Goal: Communication & Community: Answer question/provide support

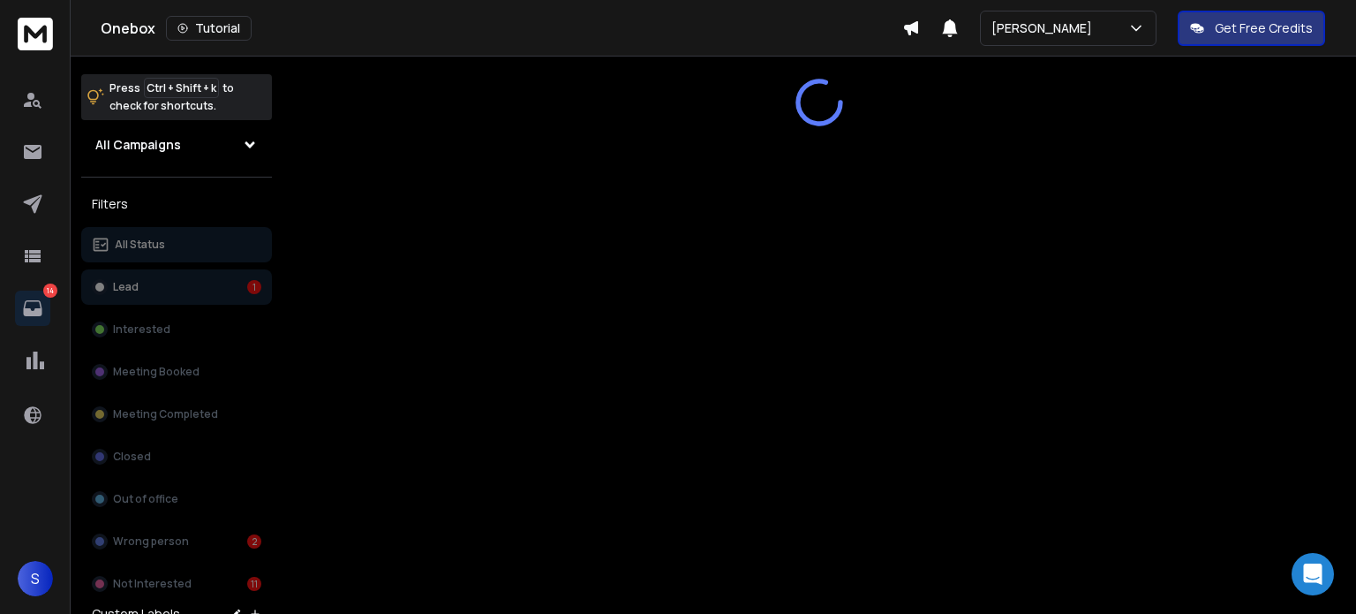
click at [172, 283] on div "All Status Lead 1 Interested Meeting Booked Meeting Completed Closed Out of off…" at bounding box center [176, 414] width 191 height 374
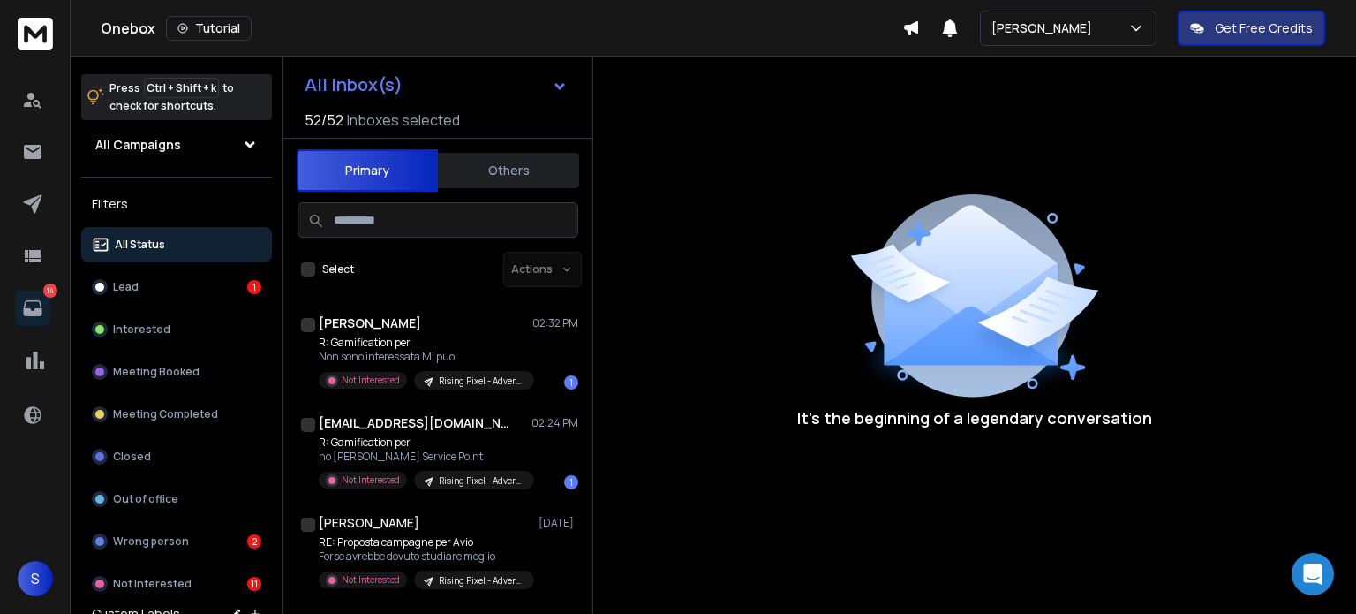
scroll to position [120, 0]
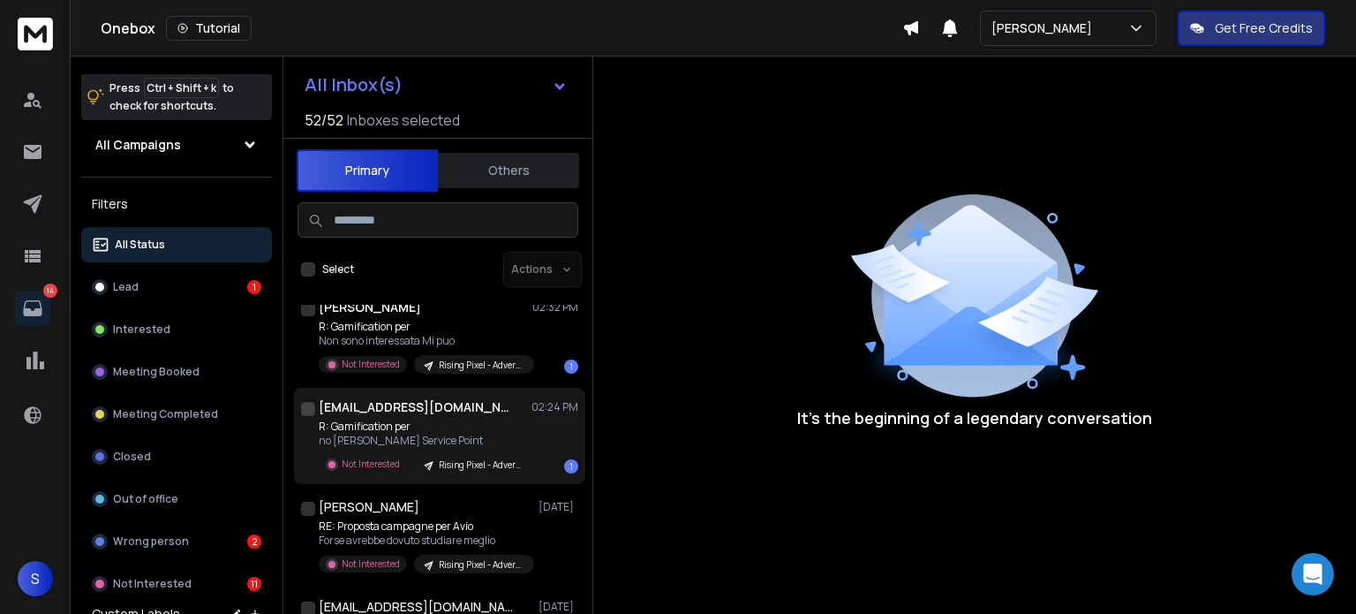
click at [523, 404] on div "[EMAIL_ADDRESS][DOMAIN_NAME] 02:24 PM" at bounding box center [449, 407] width 260 height 18
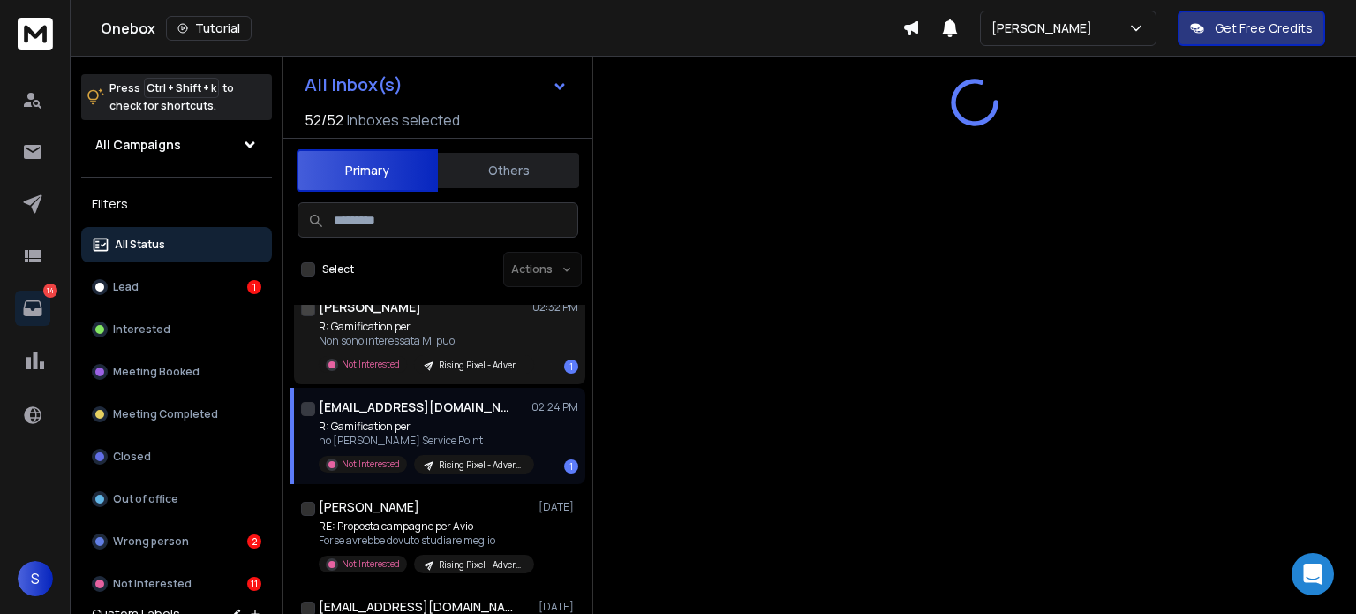
click at [510, 310] on div "[PERSON_NAME] 02:32 PM" at bounding box center [449, 307] width 260 height 18
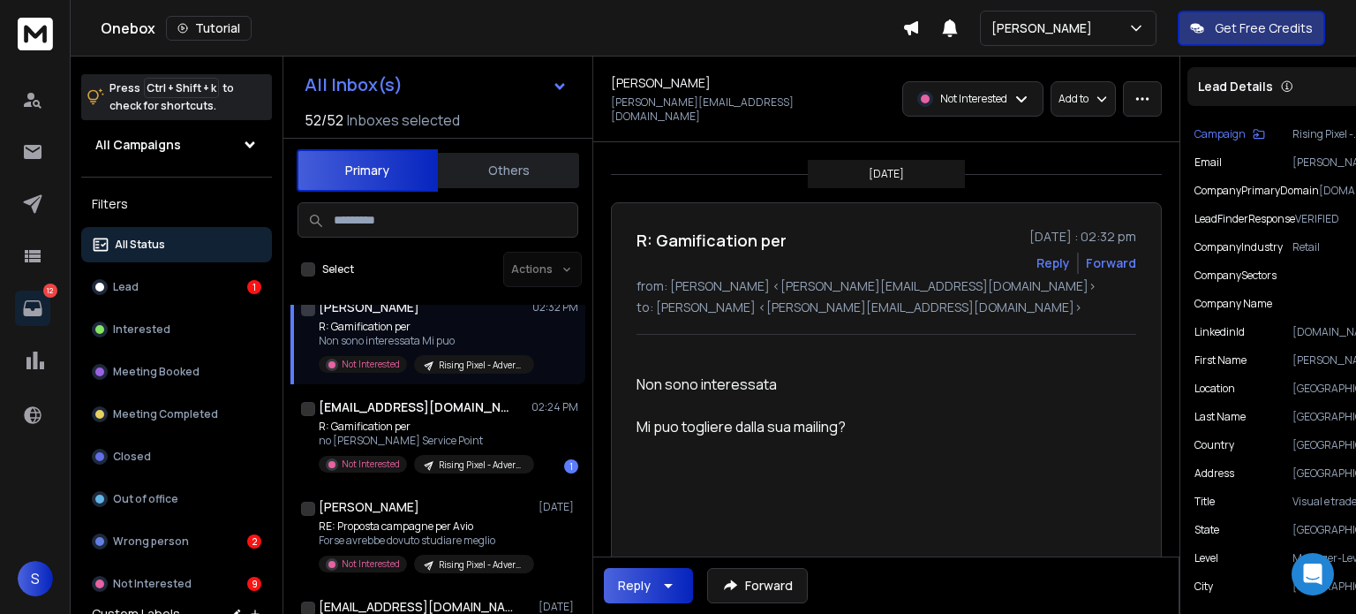
scroll to position [0, 0]
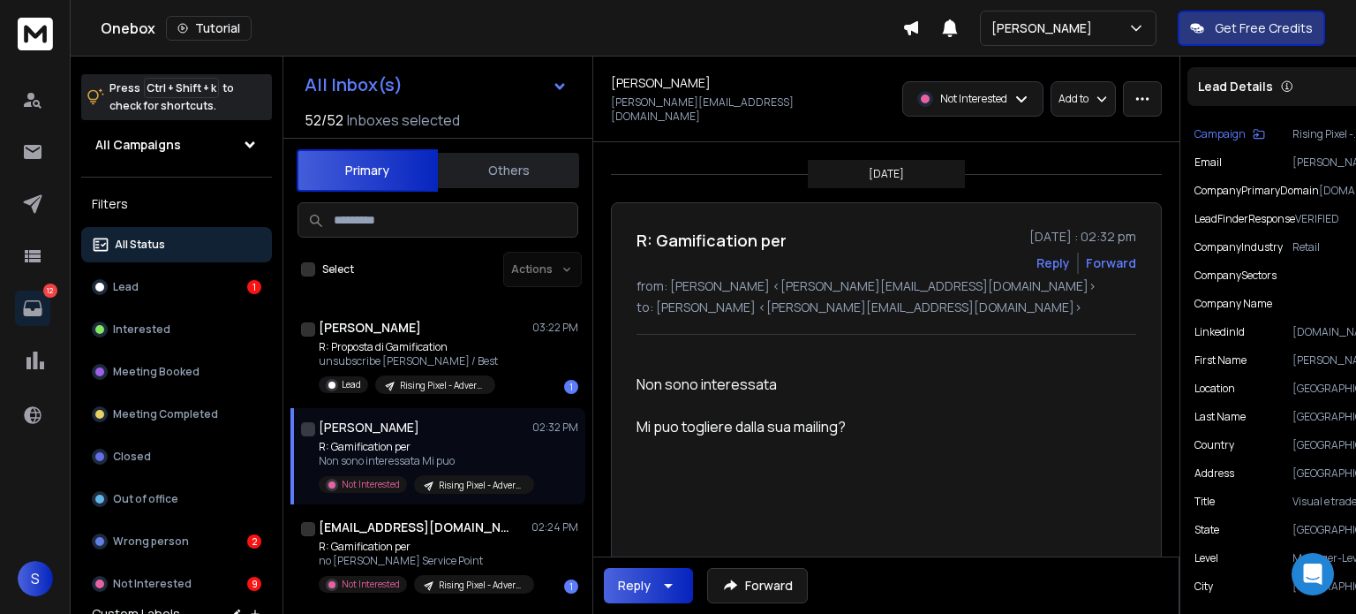
click at [650, 593] on div "Reply" at bounding box center [648, 585] width 61 height 21
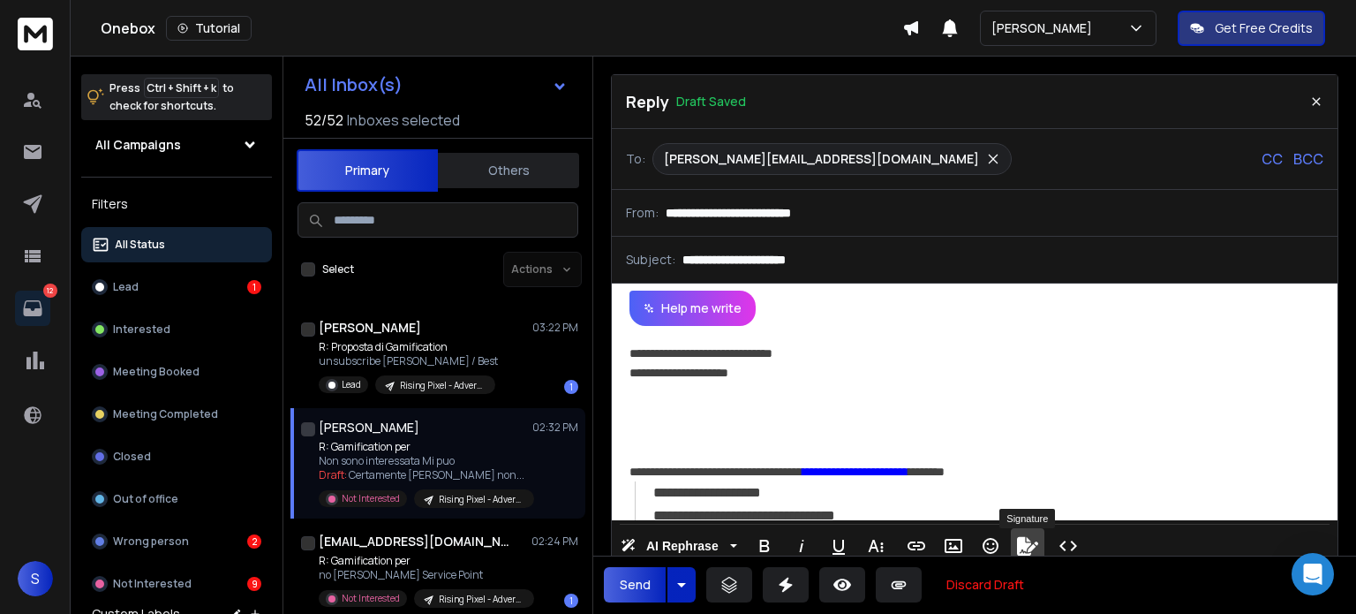
click at [1024, 534] on button "Signature" at bounding box center [1028, 545] width 34 height 35
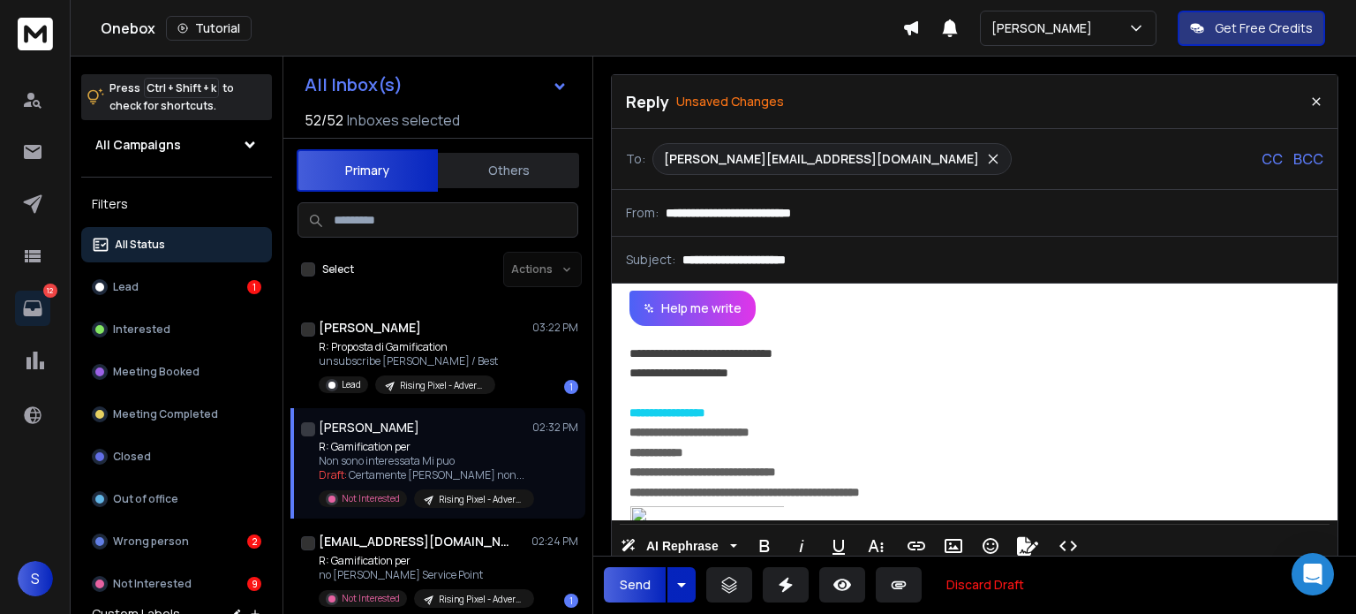
click at [630, 581] on button "Send" at bounding box center [635, 584] width 62 height 35
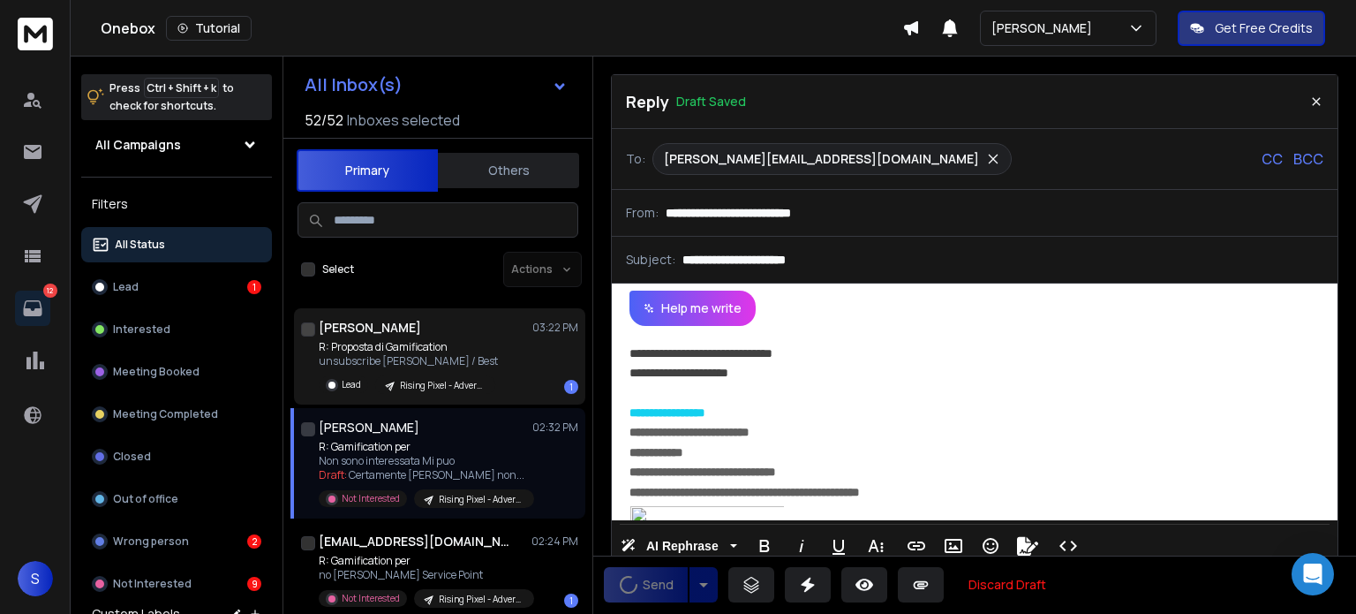
click at [472, 338] on div "[PERSON_NAME] 03:22 PM R: Proposta di Gamification unsubscribe Cordiali Saluti …" at bounding box center [449, 356] width 260 height 75
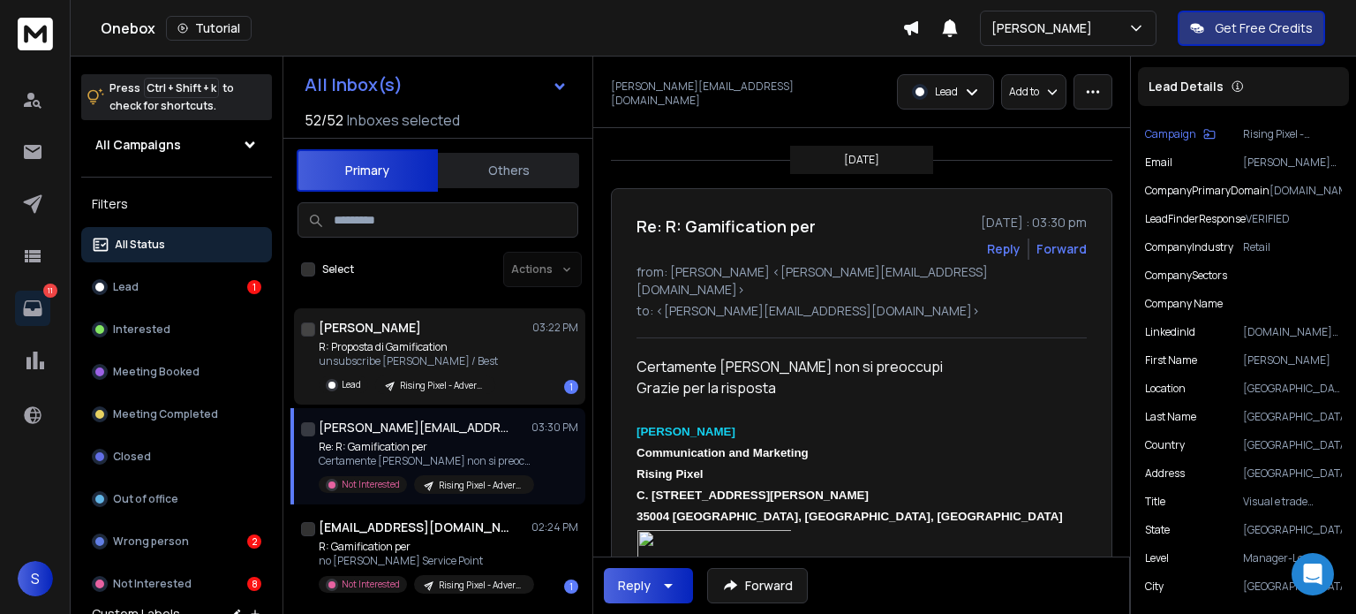
click at [412, 343] on p "R: Proposta di Gamification" at bounding box center [408, 347] width 179 height 14
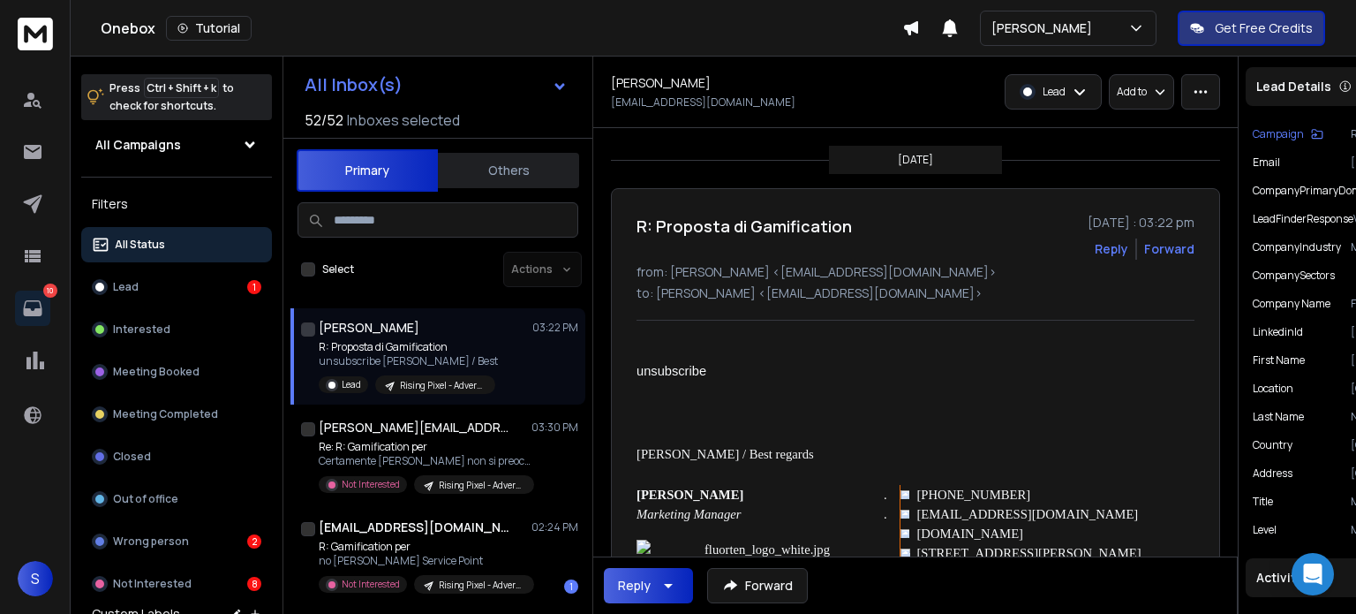
click at [968, 375] on p "unsubscribe" at bounding box center [895, 369] width 516 height 21
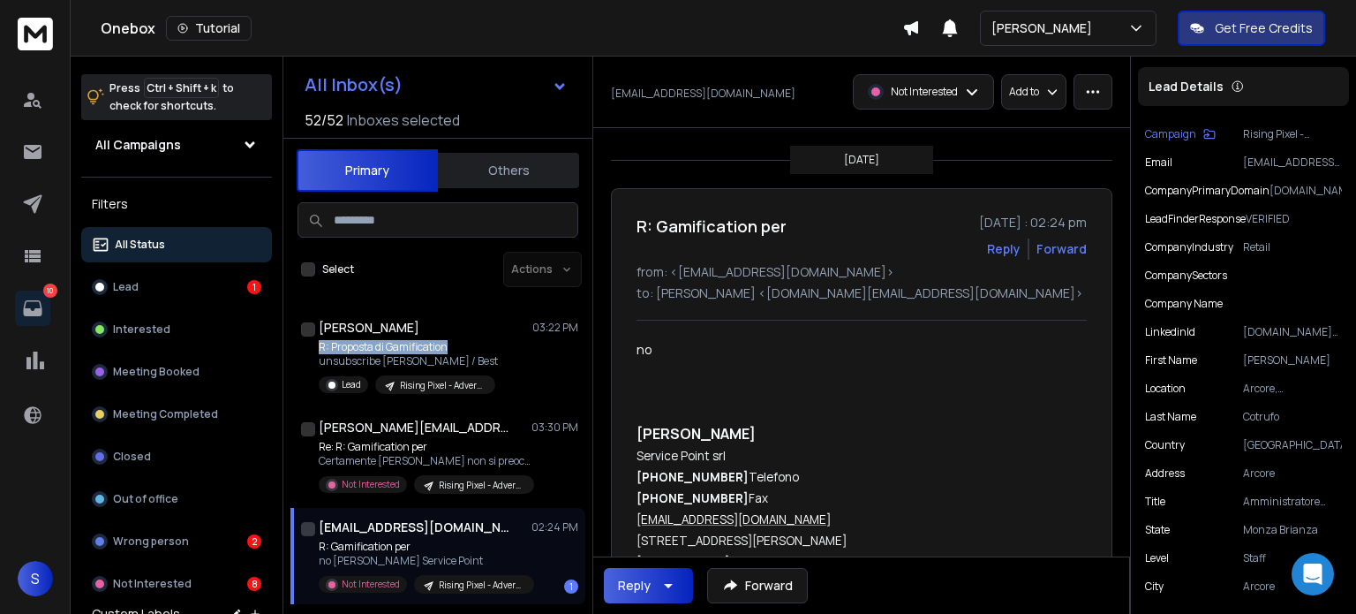
drag, startPoint x: 586, startPoint y: 332, endPoint x: 592, endPoint y: 351, distance: 20.1
click at [592, 351] on div "[PERSON_NAME] 03:22 PM R: Proposta di Gamification unsubscribe Cordiali Saluti …" at bounding box center [437, 532] width 309 height 454
click at [586, 332] on div "[PERSON_NAME] 03:22 PM R: Proposta di Gamification unsubscribe Cordiali Saluti …" at bounding box center [437, 532] width 309 height 454
click at [587, 332] on div "[PERSON_NAME] 03:22 PM R: Proposta di Gamification unsubscribe Cordiali Saluti …" at bounding box center [437, 532] width 309 height 454
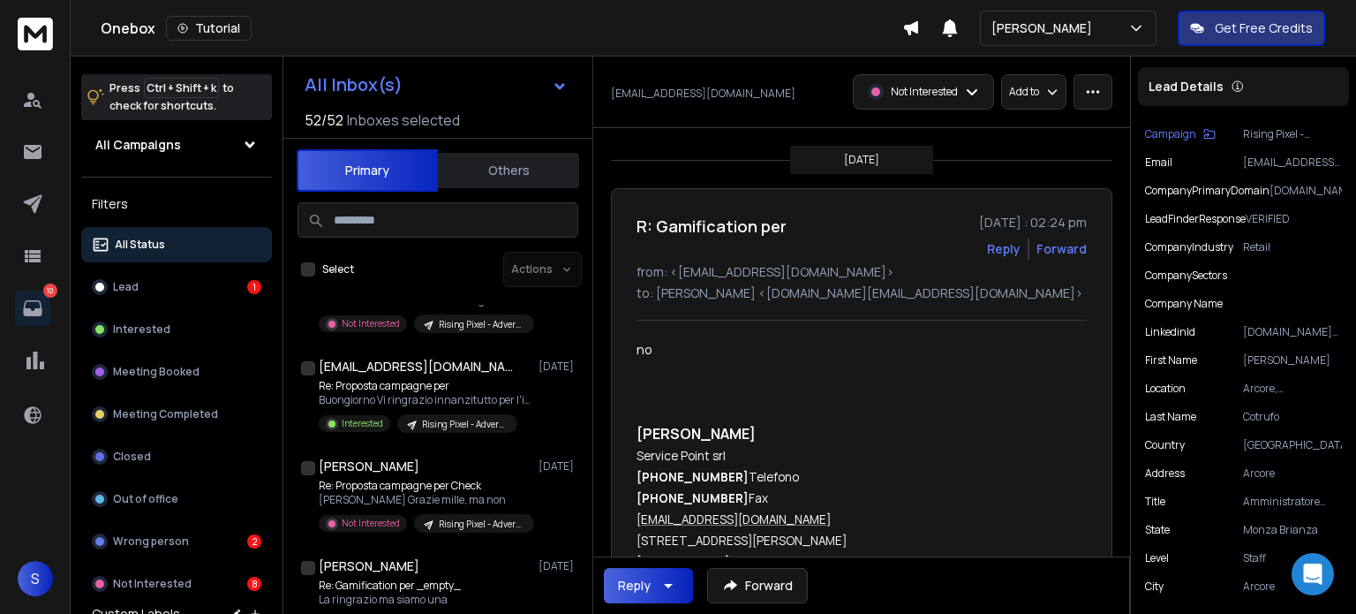
scroll to position [384, 0]
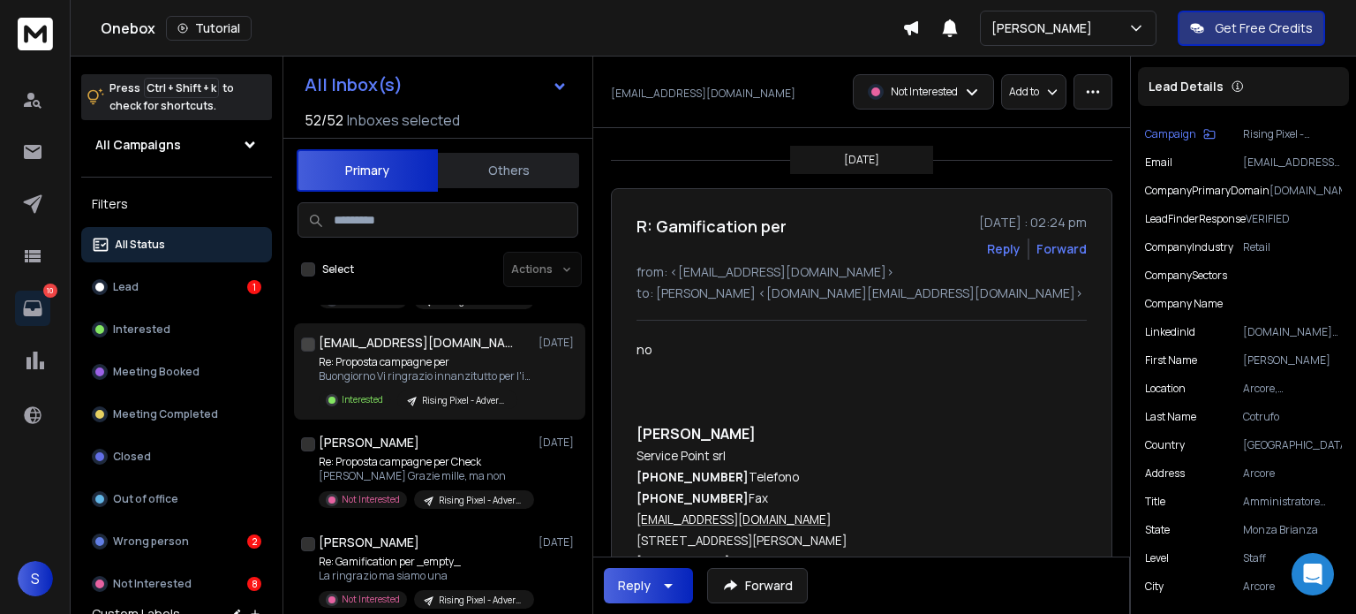
click at [516, 363] on p "Re: Proposta campagne per" at bounding box center [425, 362] width 212 height 14
